Goal: Task Accomplishment & Management: Manage account settings

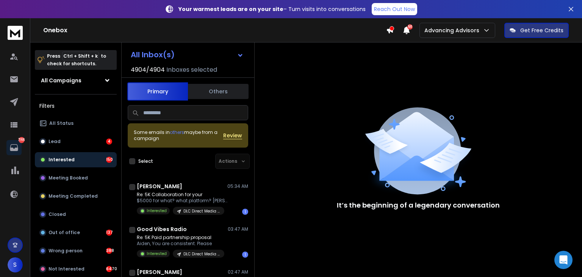
scroll to position [417, 0]
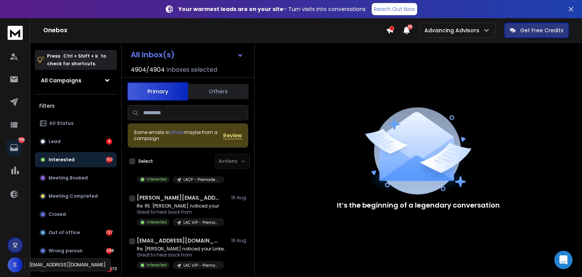
click at [22, 260] on button "S" at bounding box center [15, 264] width 15 height 15
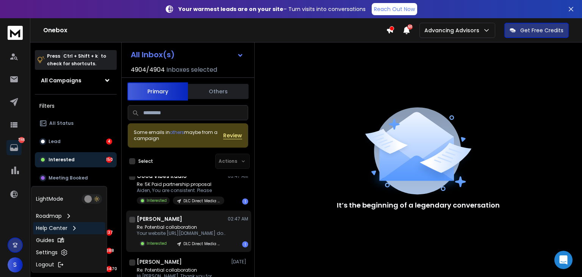
scroll to position [0, 0]
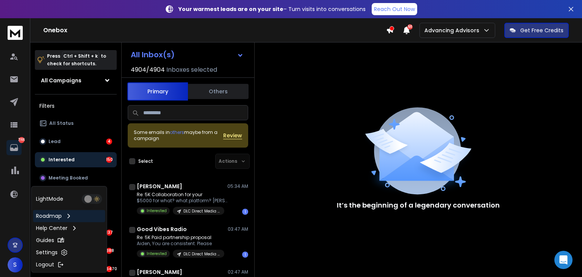
click at [17, 261] on span "S" at bounding box center [15, 264] width 15 height 15
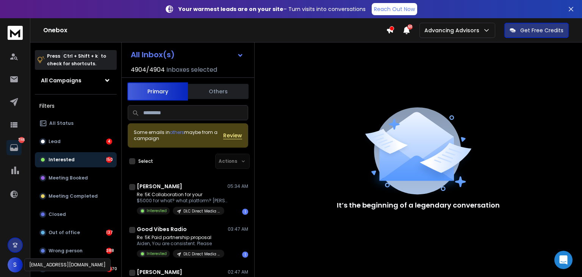
click at [20, 266] on span "S" at bounding box center [15, 264] width 15 height 15
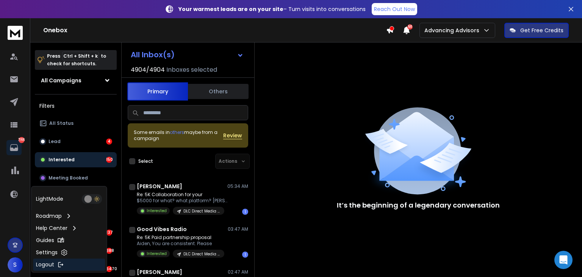
click at [60, 258] on div "Logout" at bounding box center [69, 264] width 72 height 12
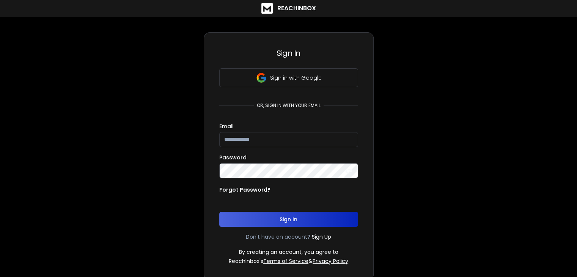
type input "**********"
click at [276, 215] on button "Sign In" at bounding box center [288, 219] width 139 height 15
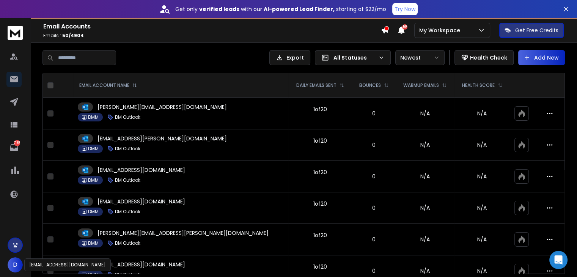
click at [19, 270] on span "D" at bounding box center [15, 264] width 15 height 15
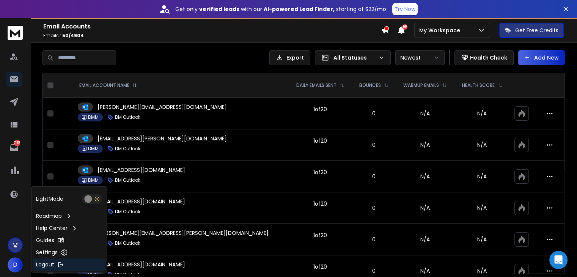
click at [44, 266] on p "Logout" at bounding box center [45, 264] width 18 height 8
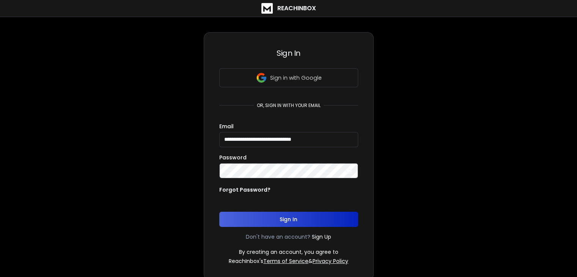
click at [237, 141] on input "**********" at bounding box center [288, 139] width 139 height 15
type input "**********"
click at [267, 213] on button "Sign In" at bounding box center [288, 219] width 139 height 15
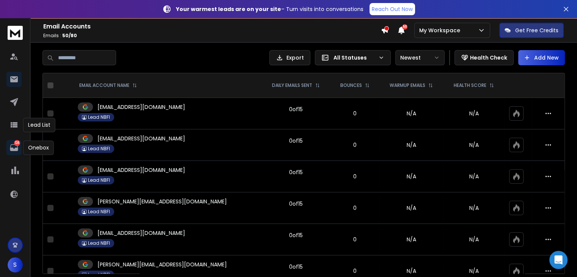
click at [15, 145] on p "124" at bounding box center [17, 143] width 6 height 6
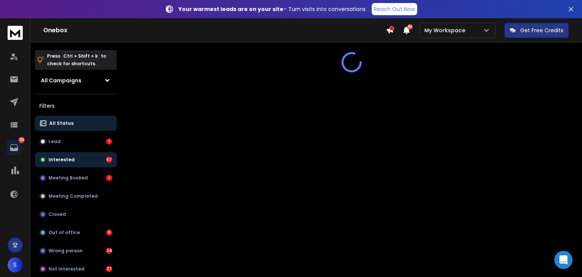
click at [69, 160] on p "Interested" at bounding box center [62, 160] width 26 height 6
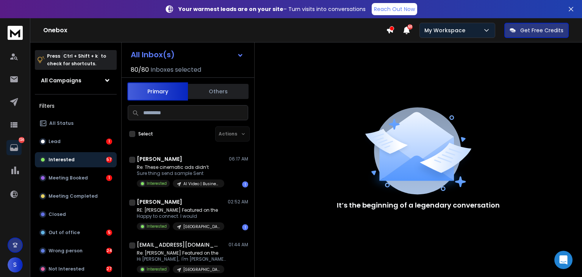
click at [466, 31] on p "My Workspace" at bounding box center [447, 31] width 44 height 8
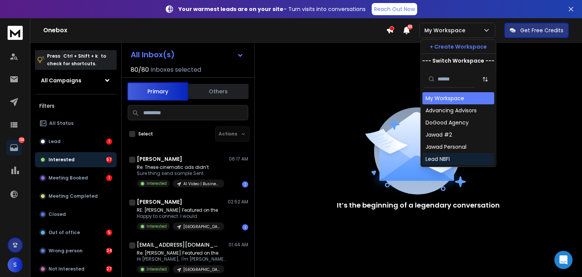
click at [458, 154] on div "Lead NBFI" at bounding box center [459, 159] width 72 height 12
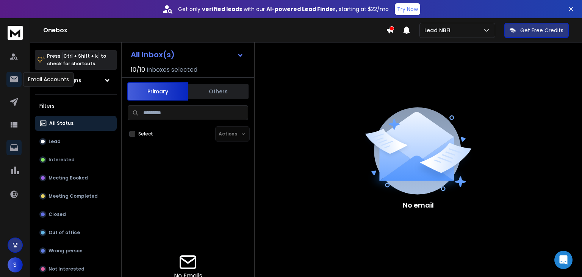
click at [20, 77] on link at bounding box center [13, 79] width 15 height 15
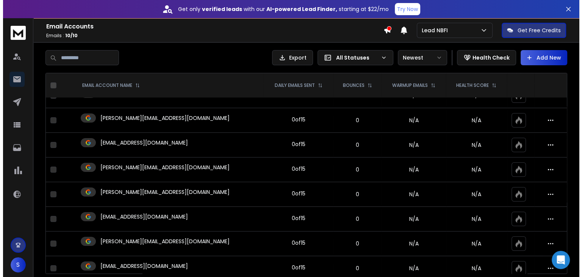
scroll to position [76, 0]
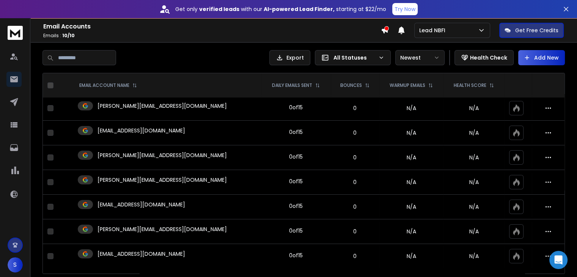
click at [511, 249] on div at bounding box center [516, 256] width 14 height 14
click at [50, 85] on button "Select this Page" at bounding box center [50, 85] width 6 height 6
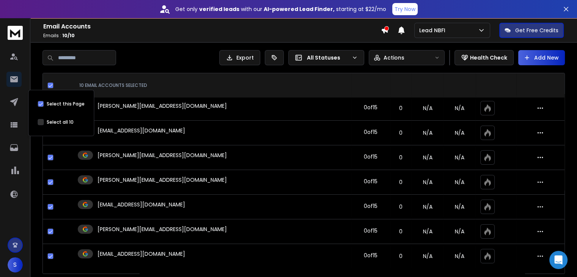
click at [40, 120] on button "Select this Page" at bounding box center [41, 122] width 6 height 6
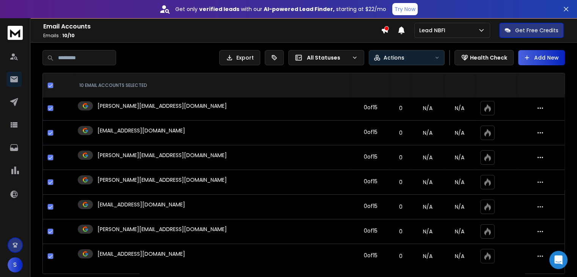
click at [401, 55] on p "Actions" at bounding box center [393, 58] width 21 height 8
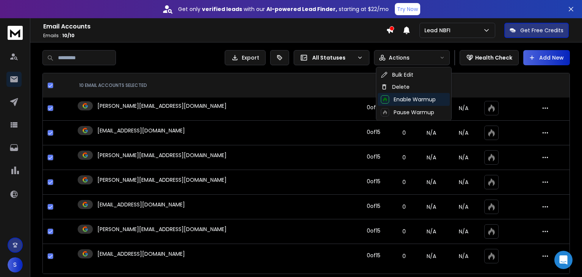
click at [423, 97] on div "Enable Warmup" at bounding box center [408, 99] width 55 height 8
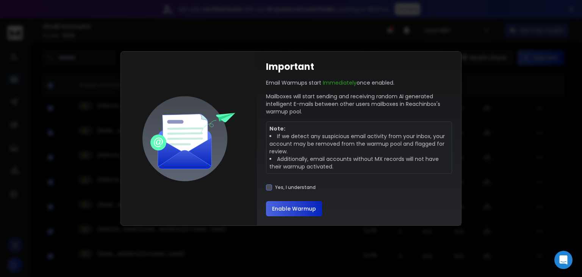
click at [274, 187] on div "Yes, I understand" at bounding box center [291, 187] width 50 height 6
click at [272, 188] on div "Yes, I understand" at bounding box center [291, 187] width 50 height 6
click at [270, 189] on button "Yes, I understand" at bounding box center [269, 187] width 6 height 6
click at [286, 209] on button "Enable Warmup" at bounding box center [294, 208] width 56 height 15
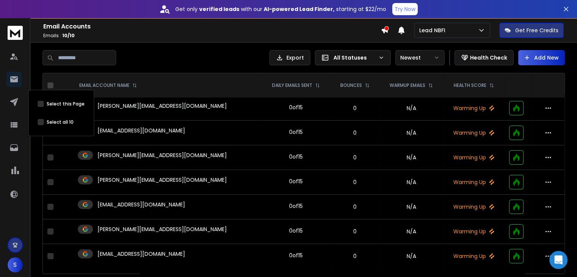
click at [40, 122] on button "Select this Page" at bounding box center [41, 122] width 6 height 6
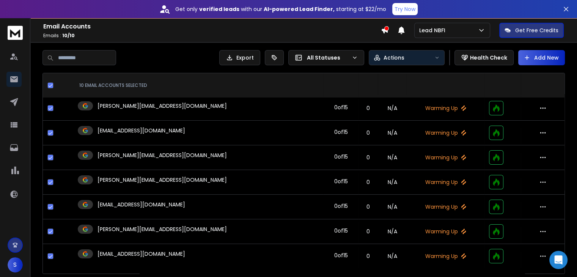
click at [401, 58] on p "Actions" at bounding box center [393, 58] width 21 height 8
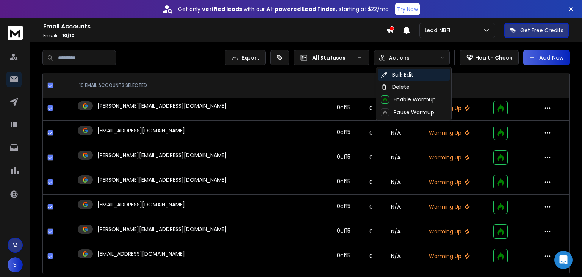
click at [402, 75] on div "Bulk Edit" at bounding box center [397, 75] width 33 height 8
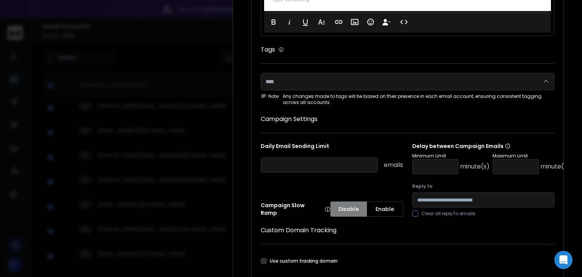
scroll to position [152, 0]
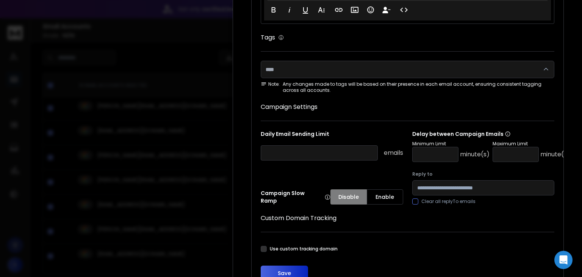
click at [429, 155] on input "number" at bounding box center [436, 154] width 46 height 15
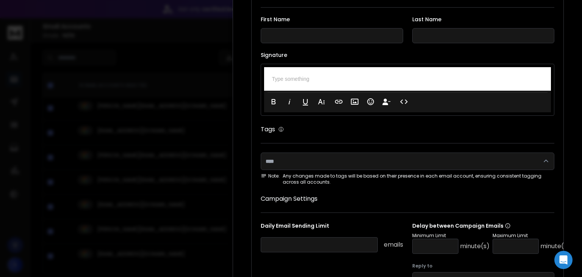
scroll to position [0, 0]
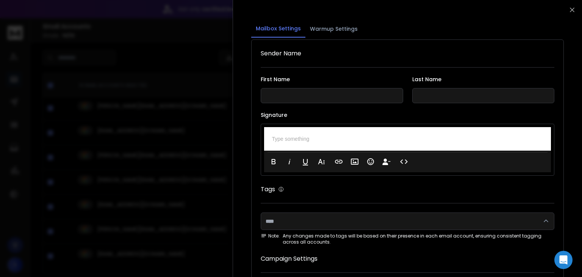
click at [334, 38] on div "Mailbox Settings Warmup Settings Sender Name First Name Last Name Signature Typ…" at bounding box center [407, 231] width 313 height 420
click at [334, 33] on button "Warmup Settings" at bounding box center [334, 28] width 57 height 17
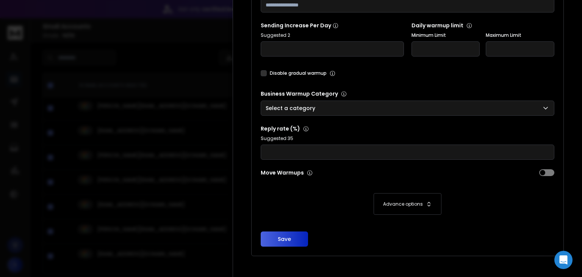
click at [405, 202] on p "Advance options" at bounding box center [403, 204] width 40 height 6
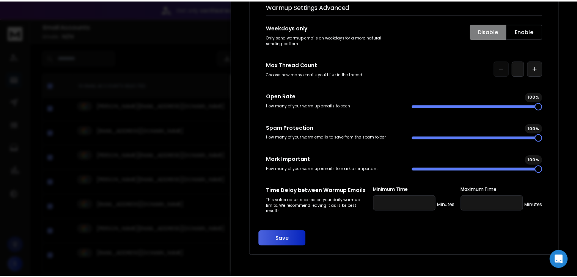
scroll to position [359, 0]
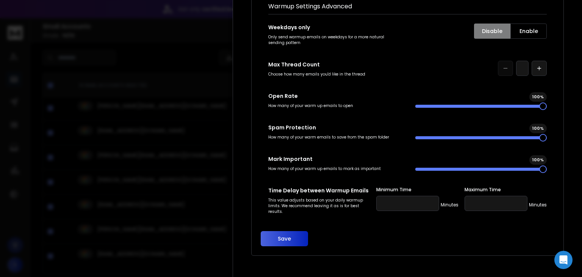
click at [283, 245] on button "Save" at bounding box center [284, 238] width 47 height 15
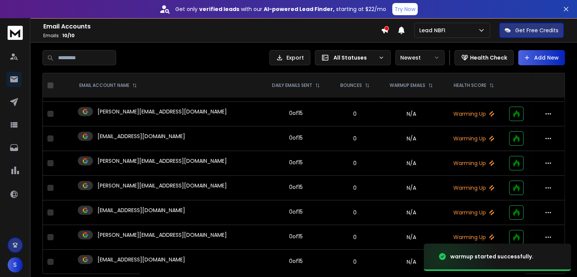
scroll to position [76, 0]
